Goal: Navigation & Orientation: Find specific page/section

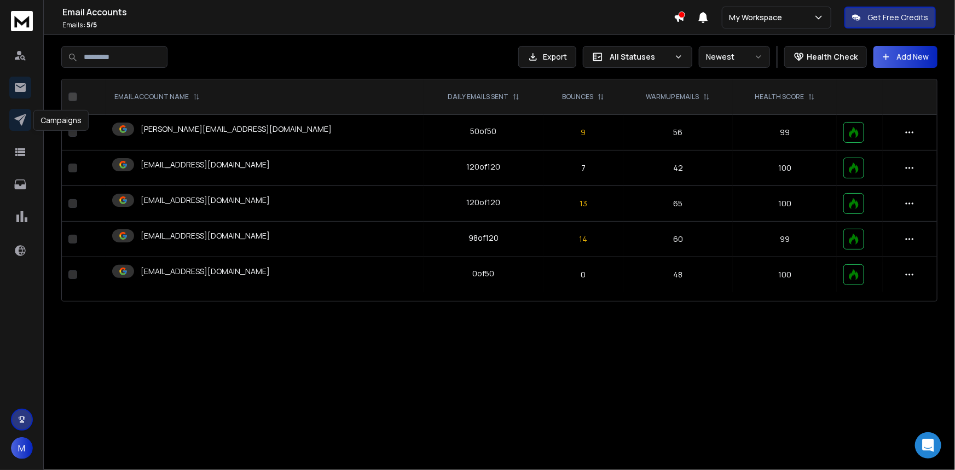
click at [20, 118] on icon at bounding box center [19, 119] width 11 height 11
